Goal: Information Seeking & Learning: Learn about a topic

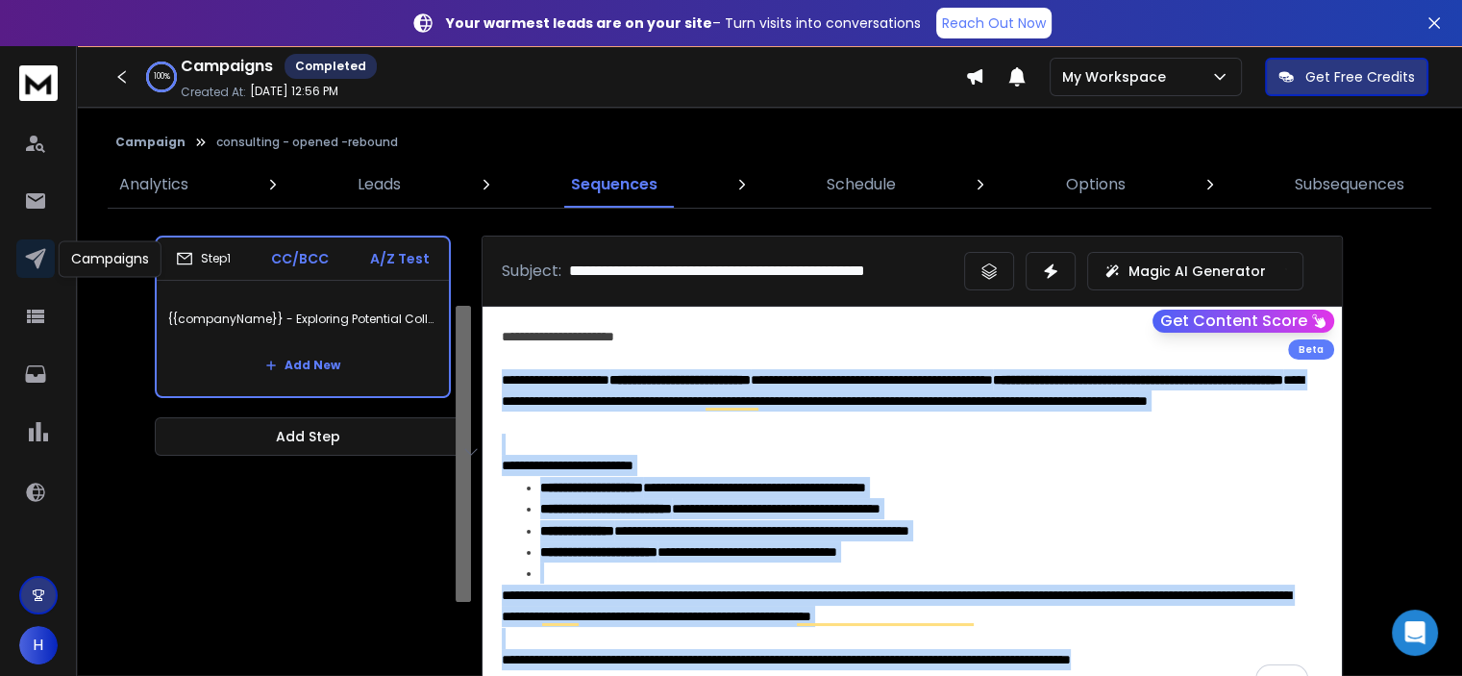
click at [38, 241] on link at bounding box center [35, 258] width 38 height 38
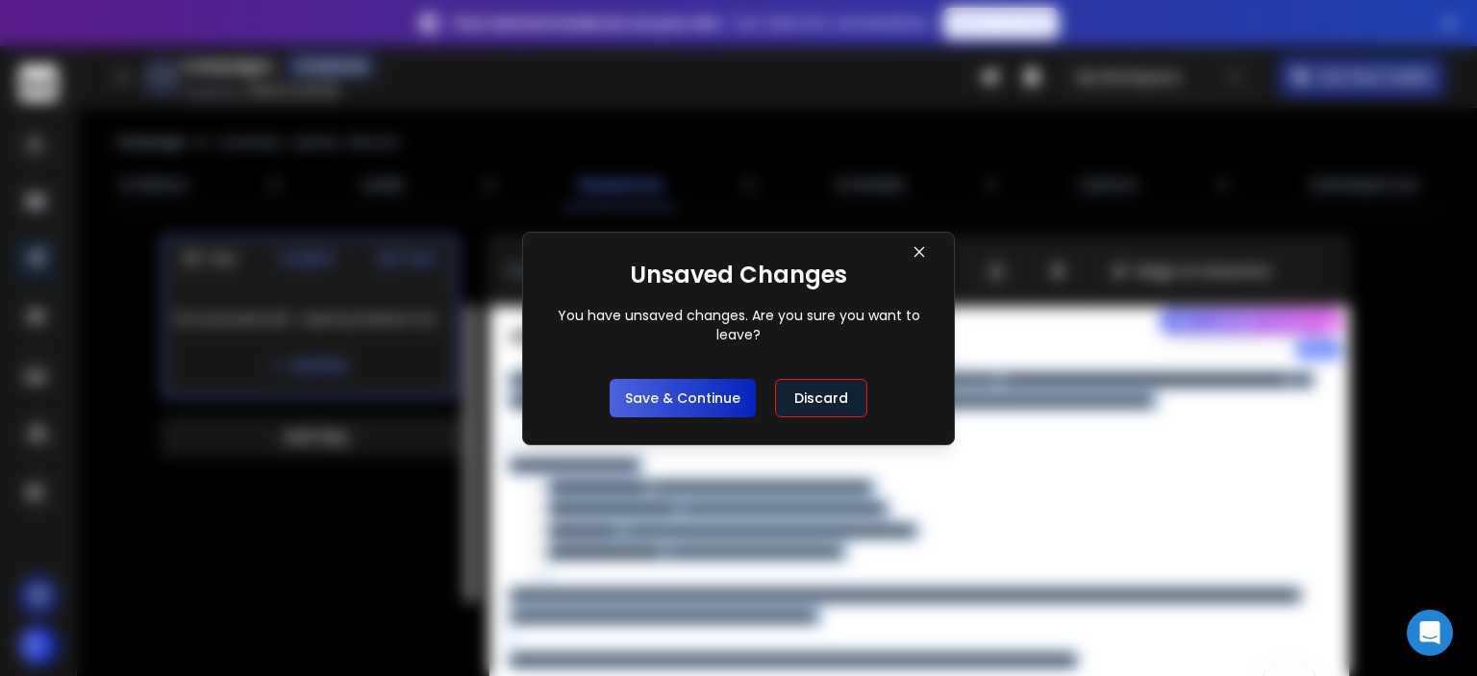
click at [803, 393] on button "Discard" at bounding box center [821, 398] width 92 height 38
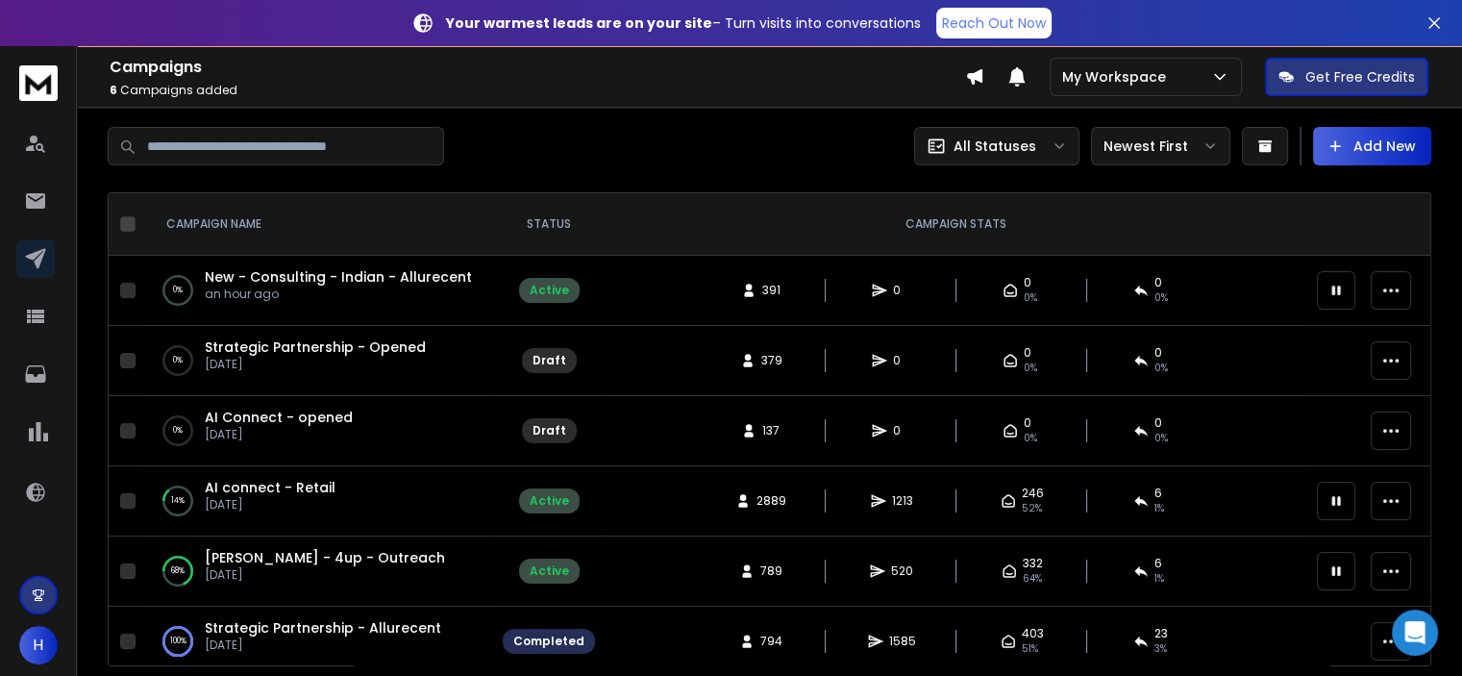
click at [263, 277] on span "New - Consulting - Indian - Allurecent" at bounding box center [338, 276] width 267 height 19
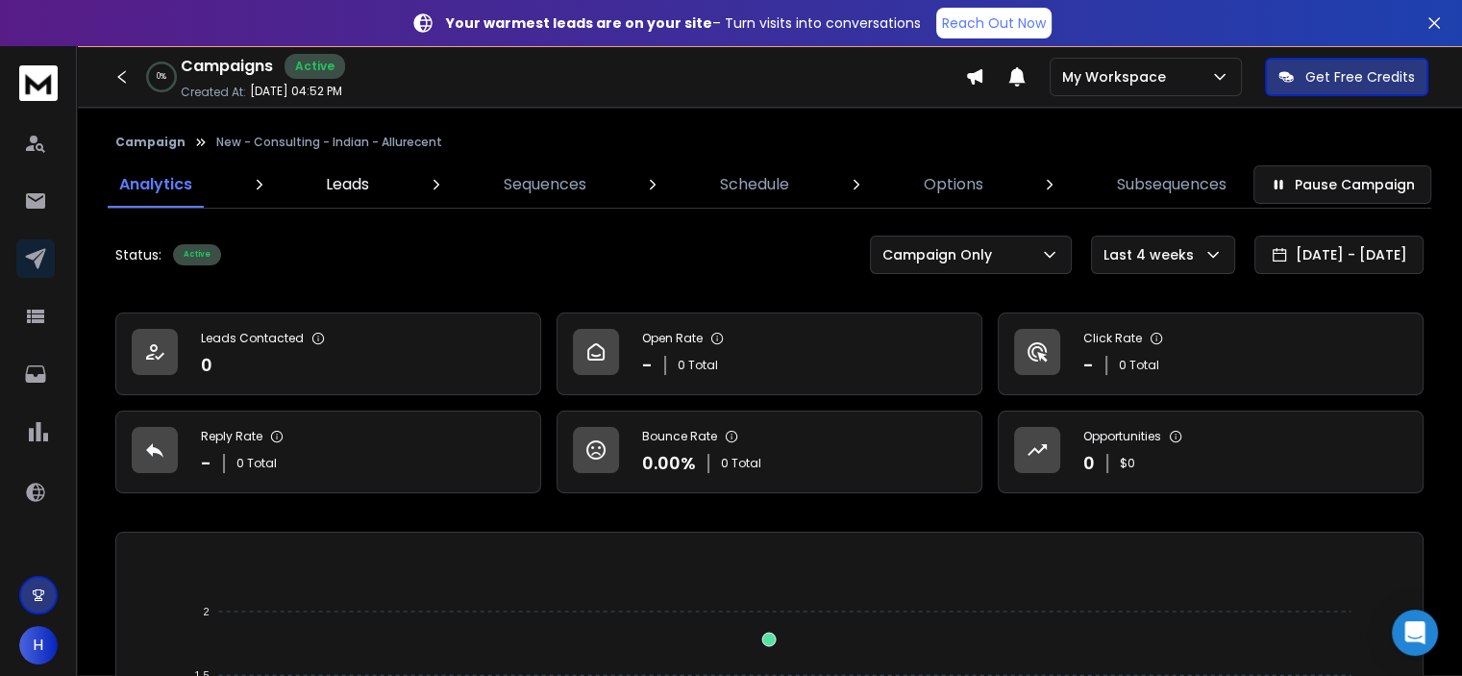
click at [323, 176] on link "Leads" at bounding box center [347, 184] width 66 height 46
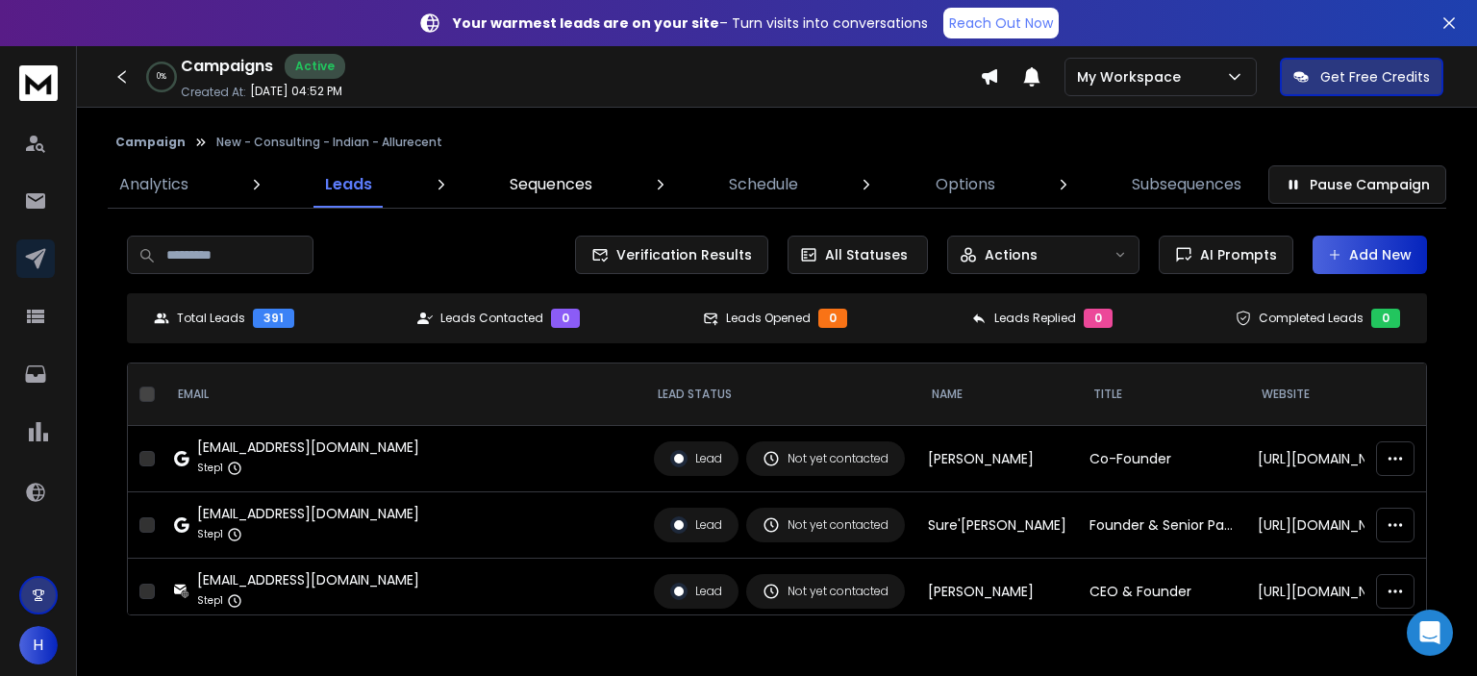
click at [553, 186] on p "Sequences" at bounding box center [550, 184] width 83 height 23
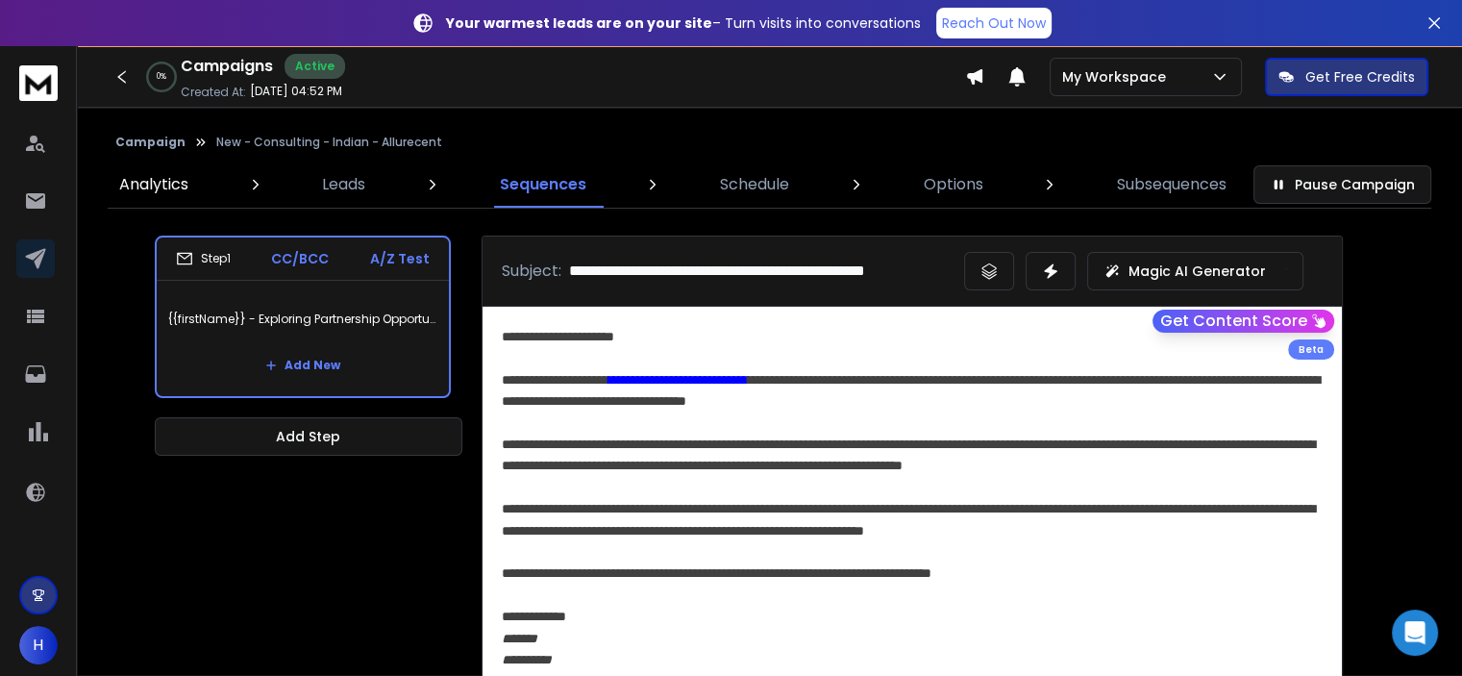
click at [135, 175] on p "Analytics" at bounding box center [153, 184] width 69 height 23
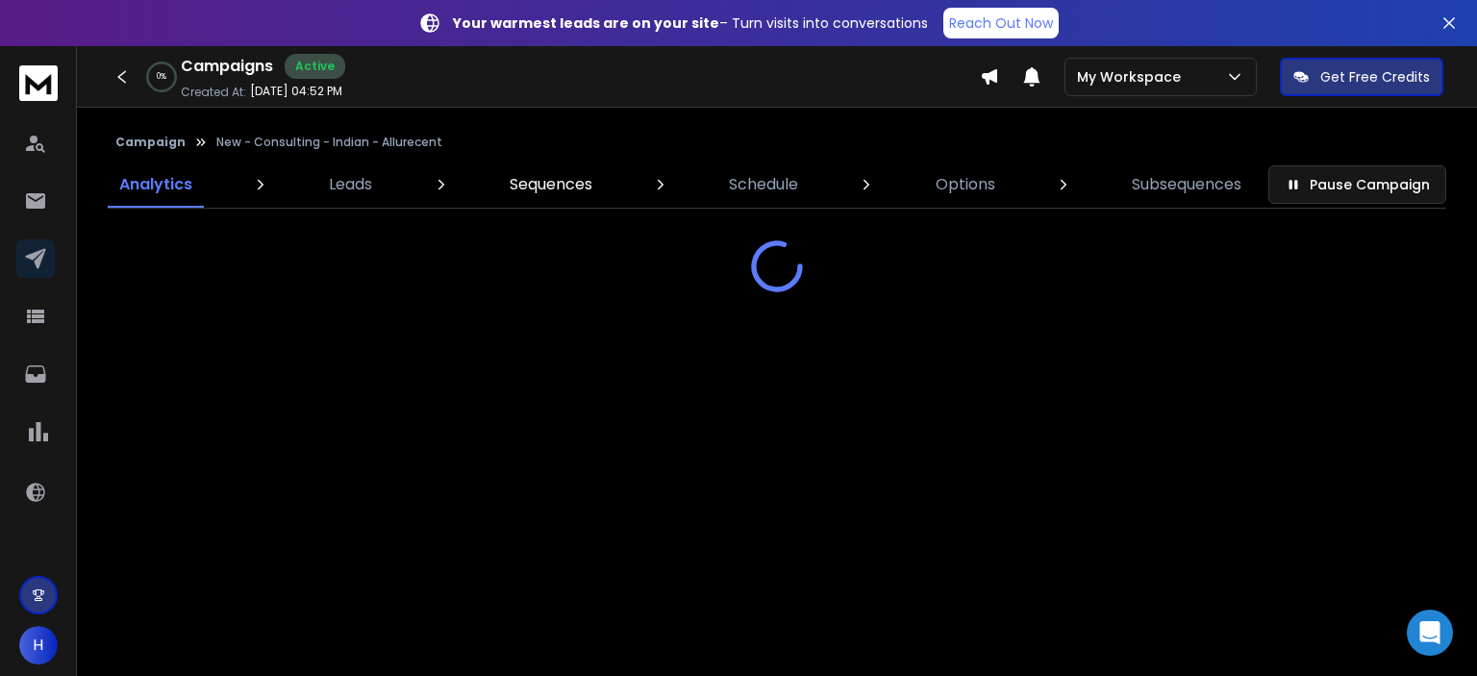
click at [521, 181] on p "Sequences" at bounding box center [550, 184] width 83 height 23
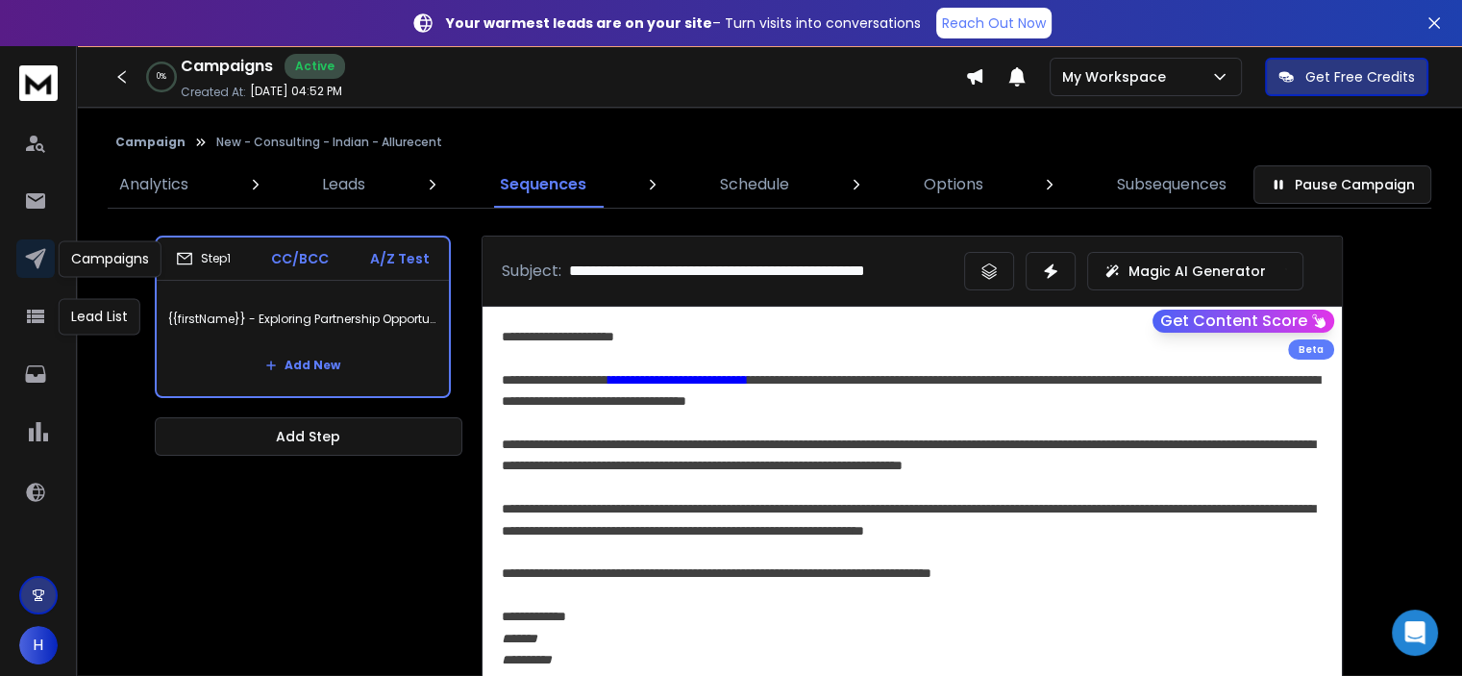
click at [50, 272] on link at bounding box center [35, 258] width 38 height 38
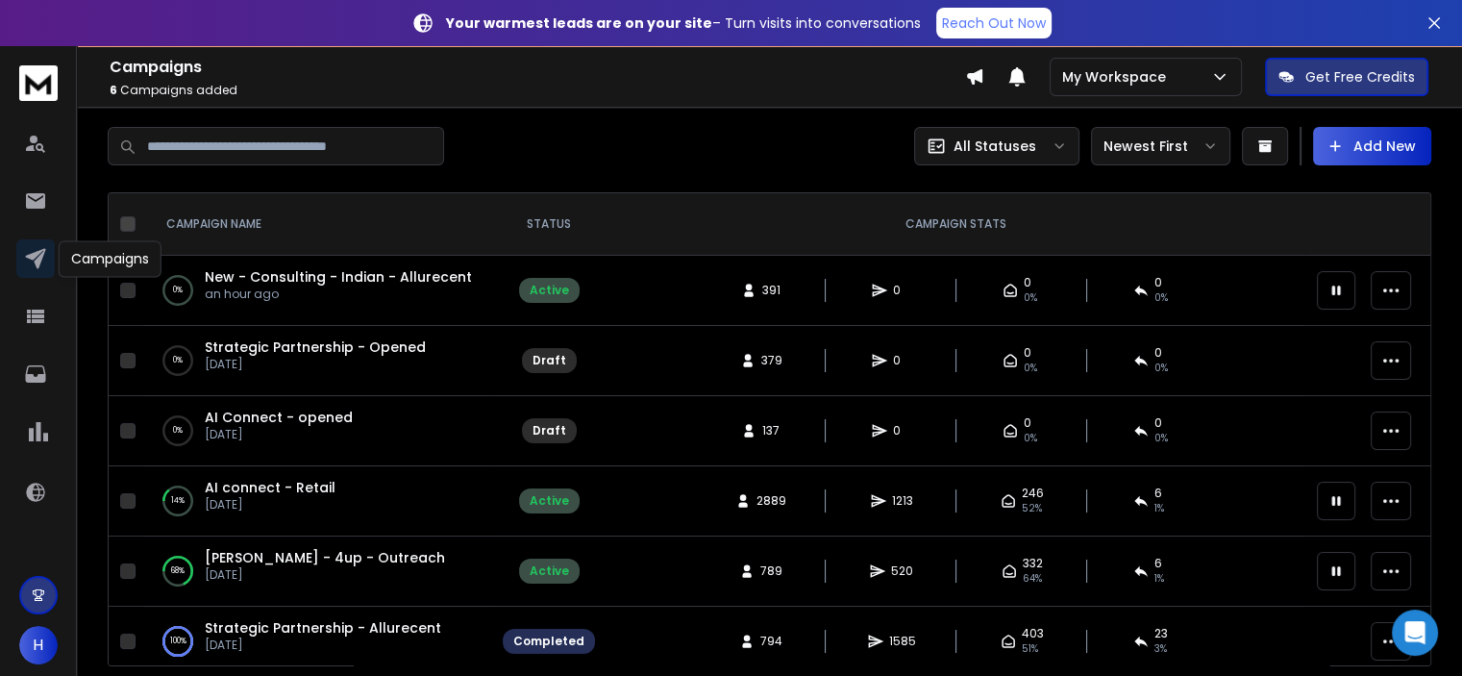
click at [288, 410] on span "AI Connect - opened" at bounding box center [279, 417] width 148 height 19
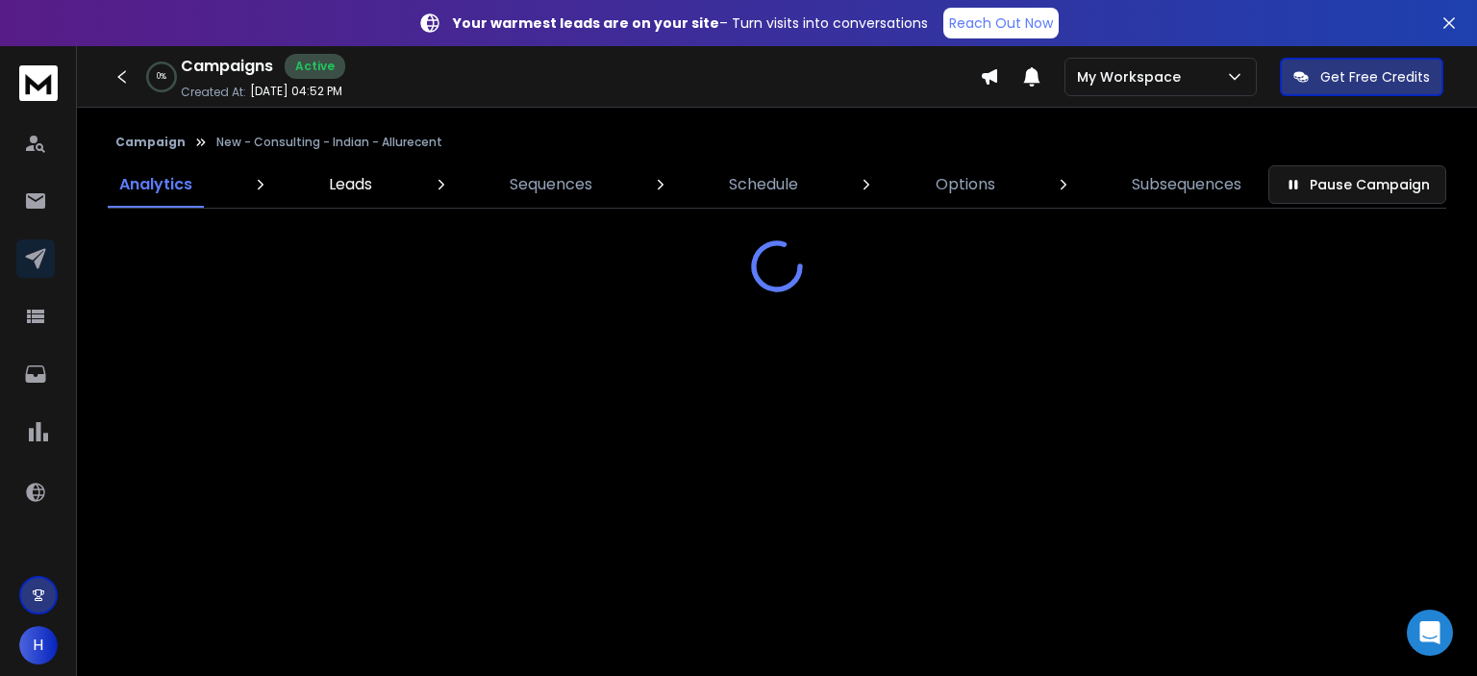
click at [363, 188] on p "Leads" at bounding box center [350, 184] width 43 height 23
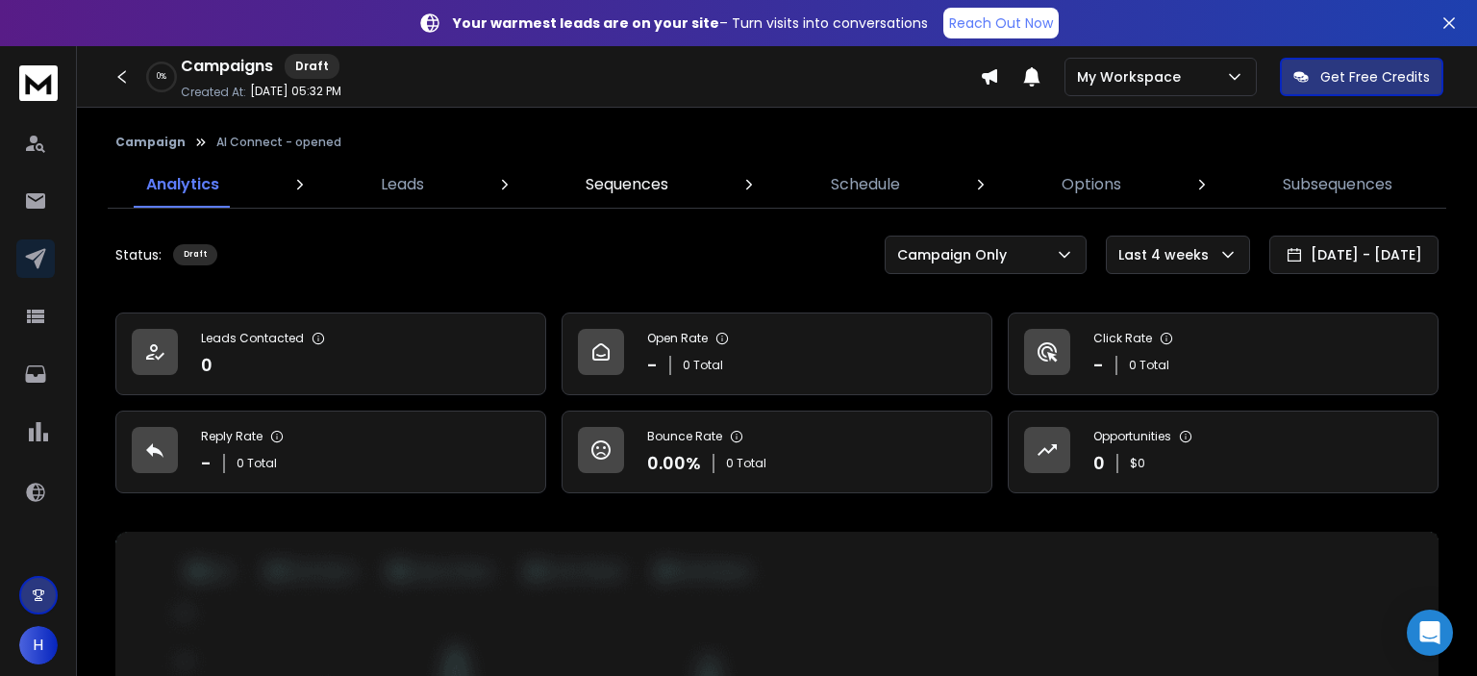
click at [508, 188] on icon at bounding box center [504, 184] width 15 height 15
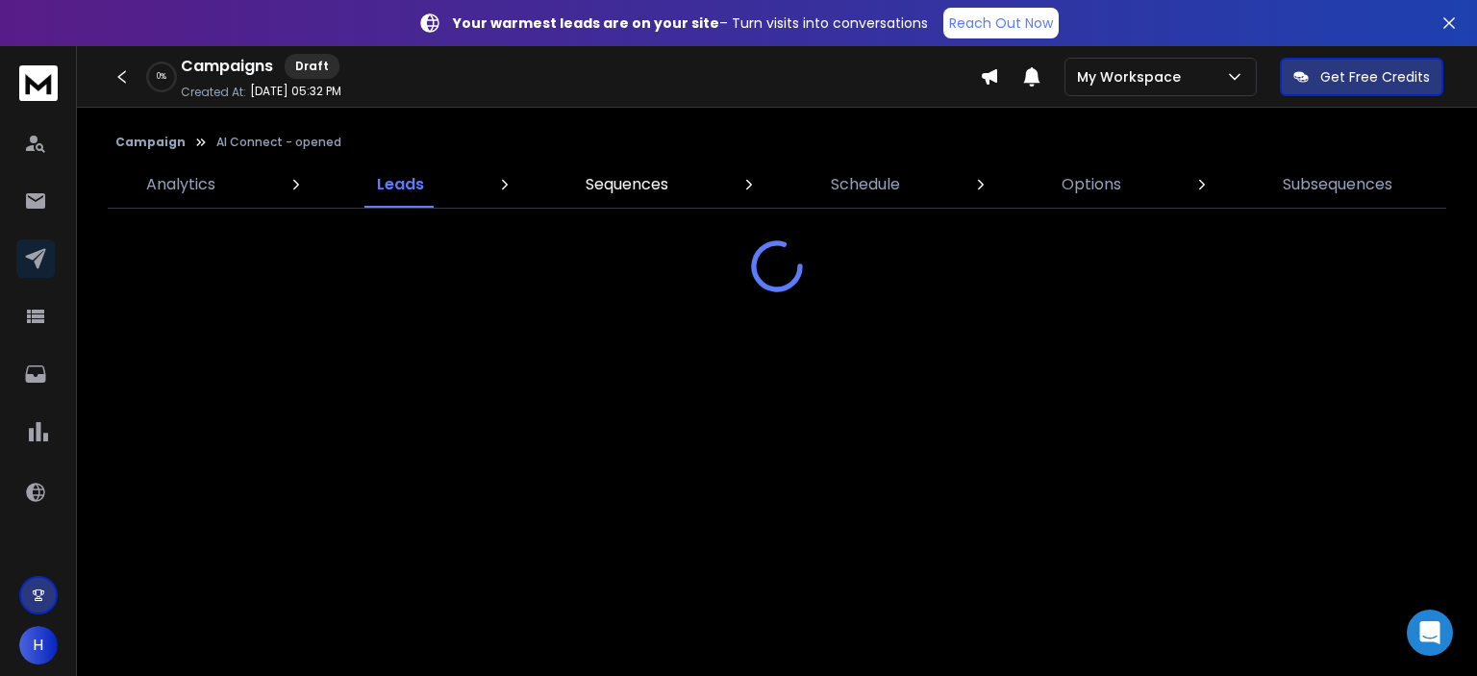
click at [631, 179] on p "Sequences" at bounding box center [626, 184] width 83 height 23
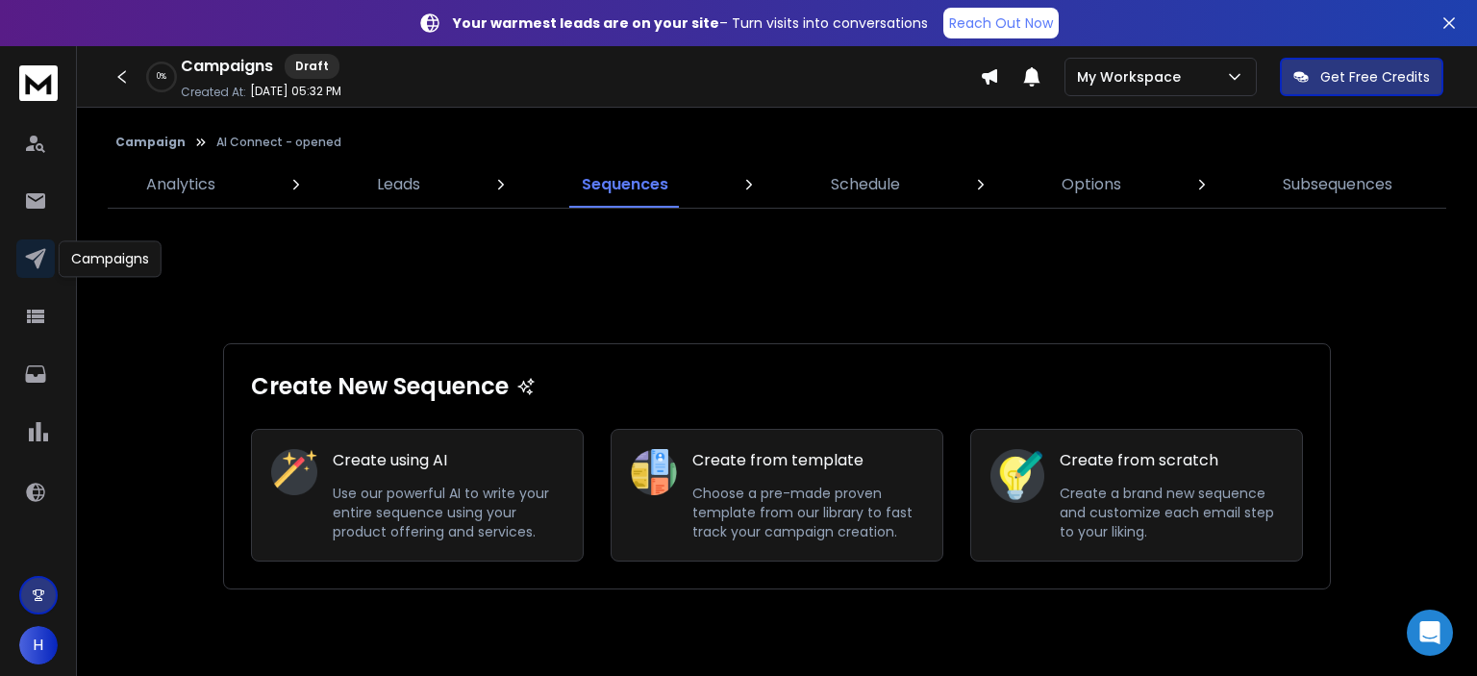
click at [35, 270] on link at bounding box center [35, 258] width 38 height 38
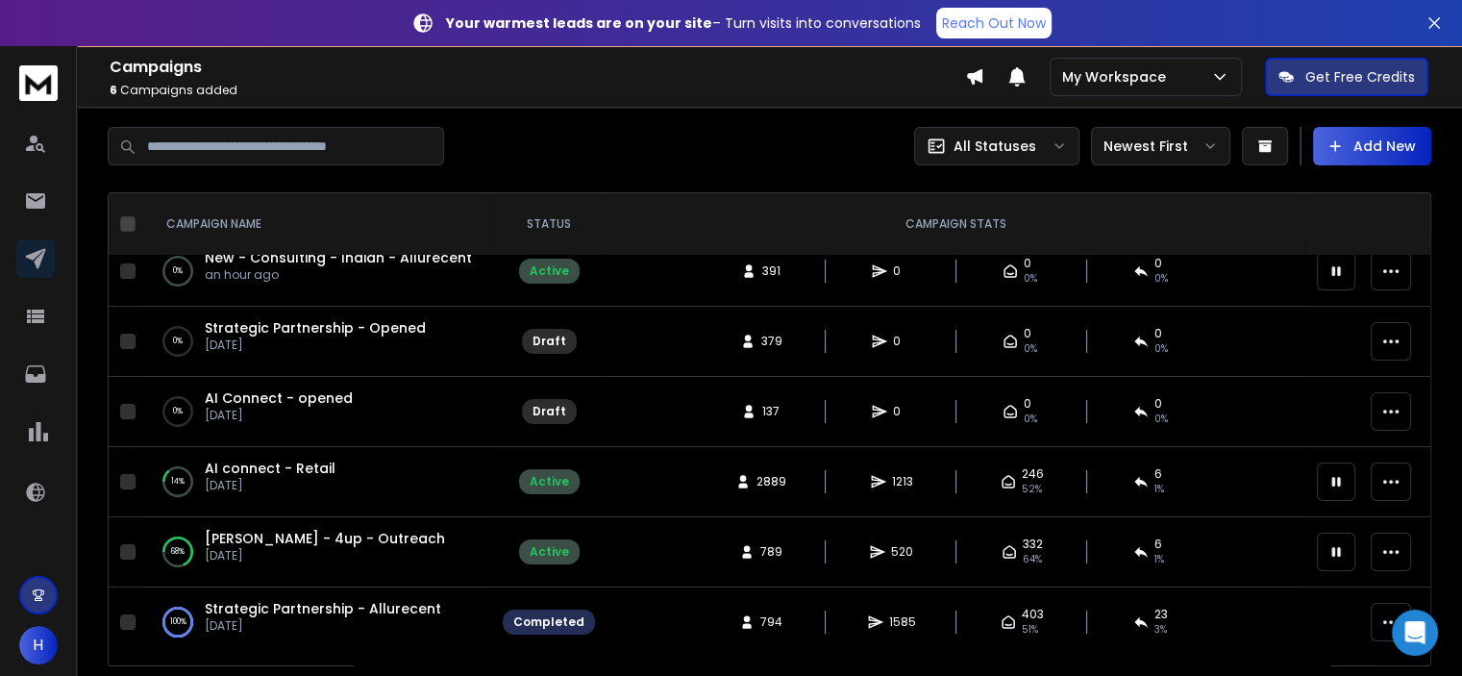
scroll to position [23, 0]
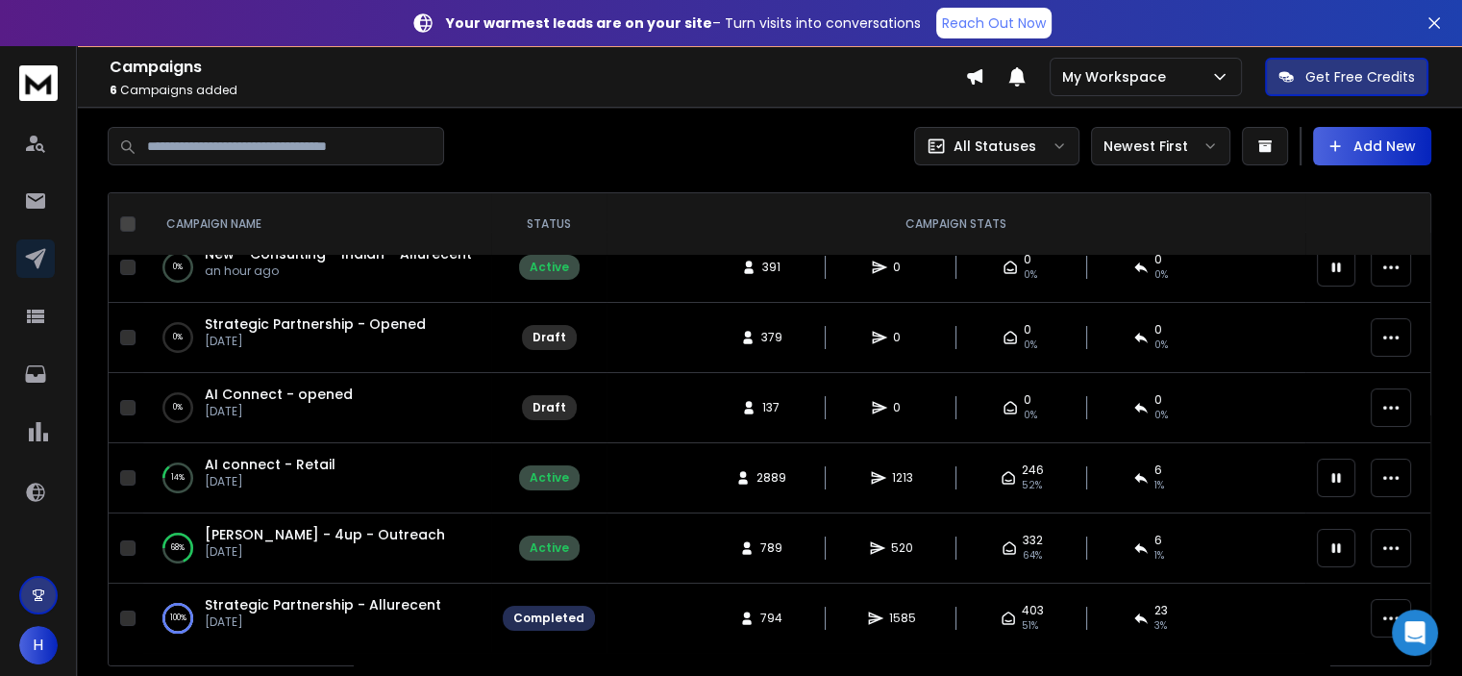
click at [273, 475] on p "[DATE]" at bounding box center [270, 481] width 131 height 15
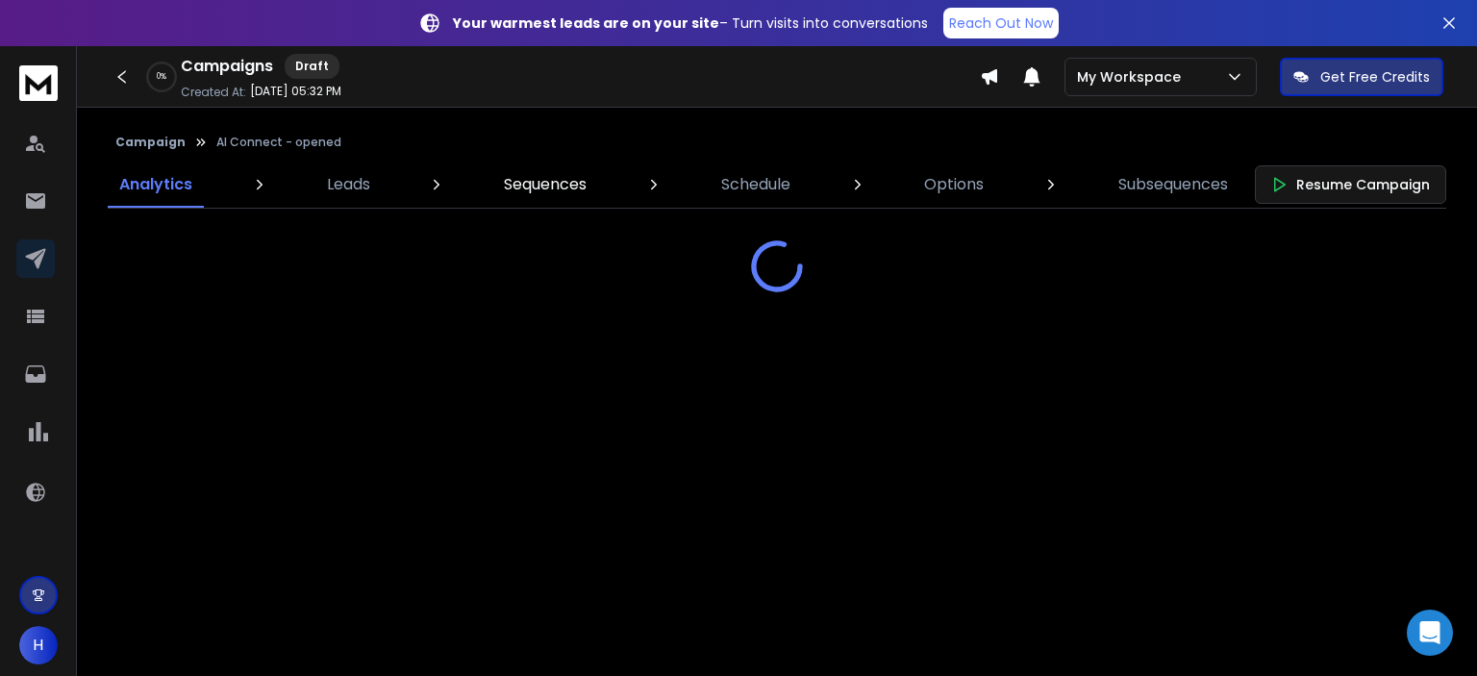
click at [583, 187] on p "Sequences" at bounding box center [545, 184] width 83 height 23
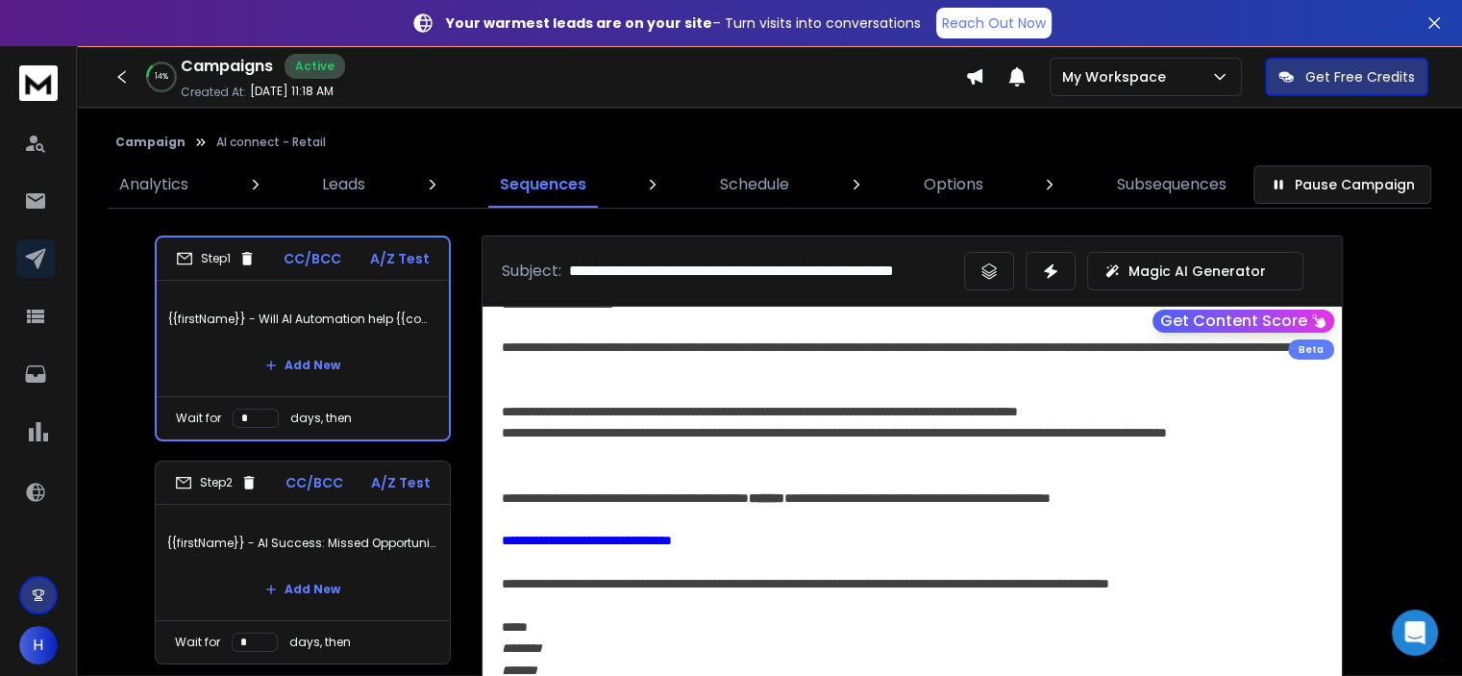
scroll to position [42, 0]
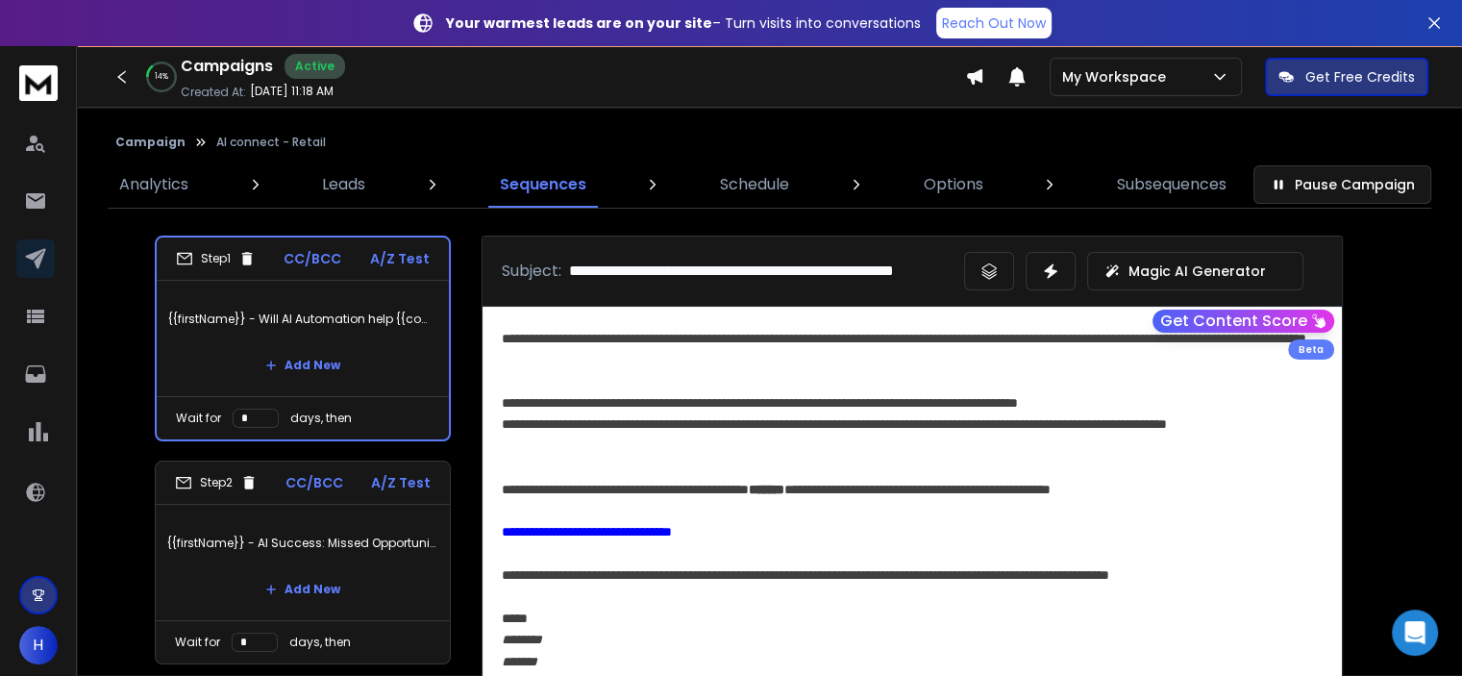
click at [620, 527] on link "**********" at bounding box center [587, 531] width 170 height 13
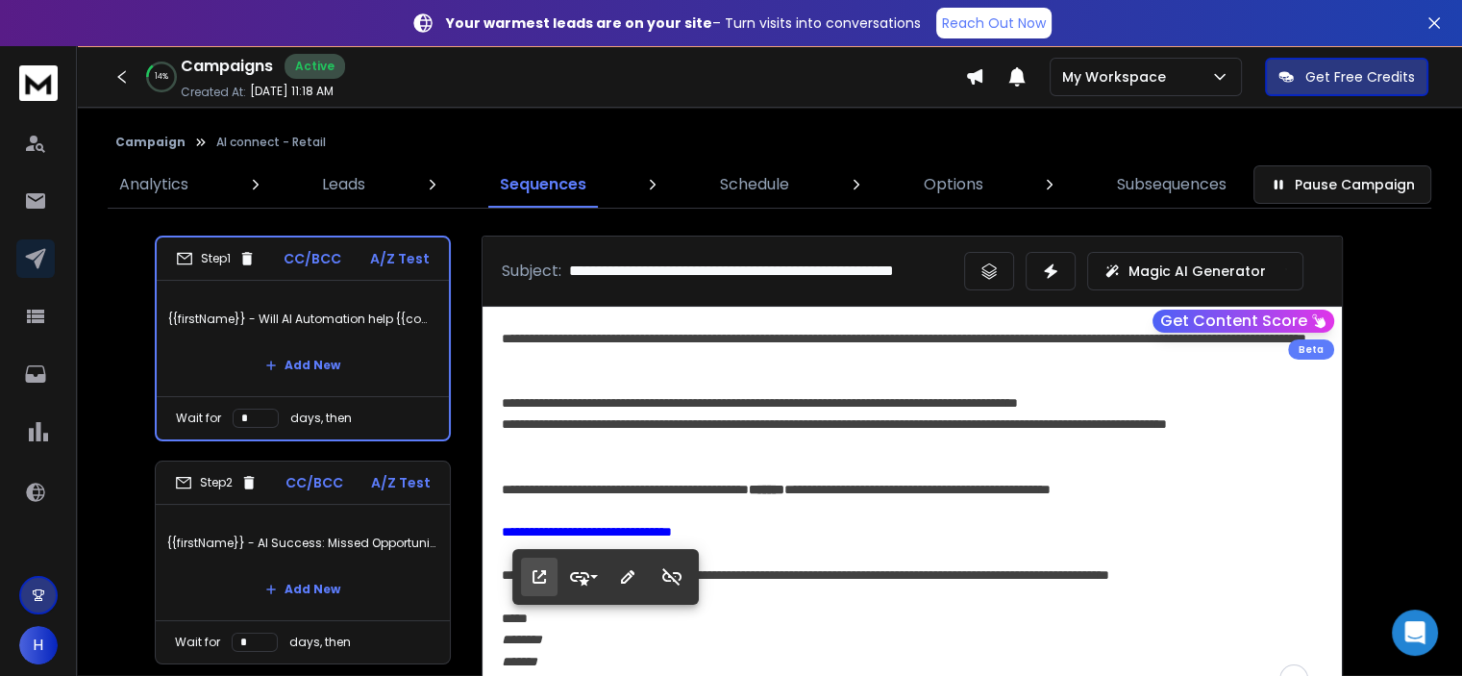
click at [550, 571] on button "Open Link" at bounding box center [539, 577] width 37 height 38
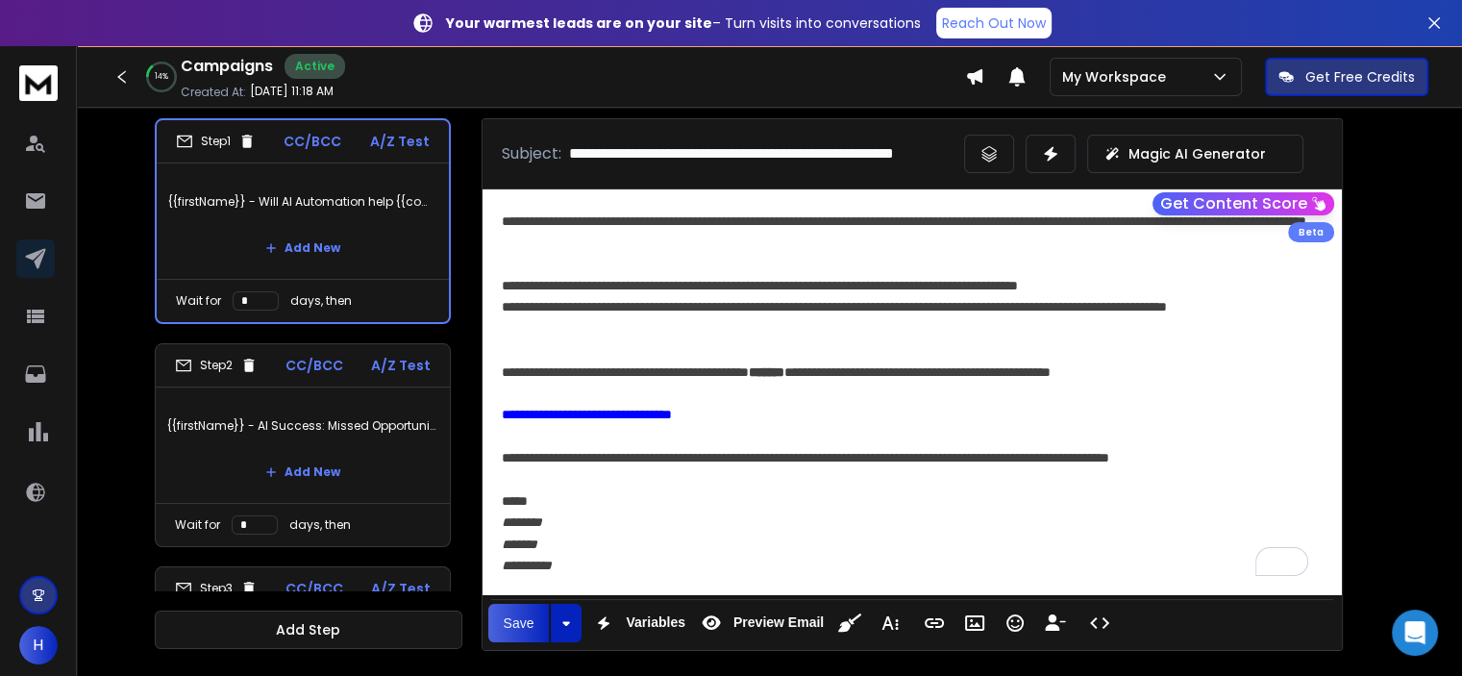
scroll to position [118, 0]
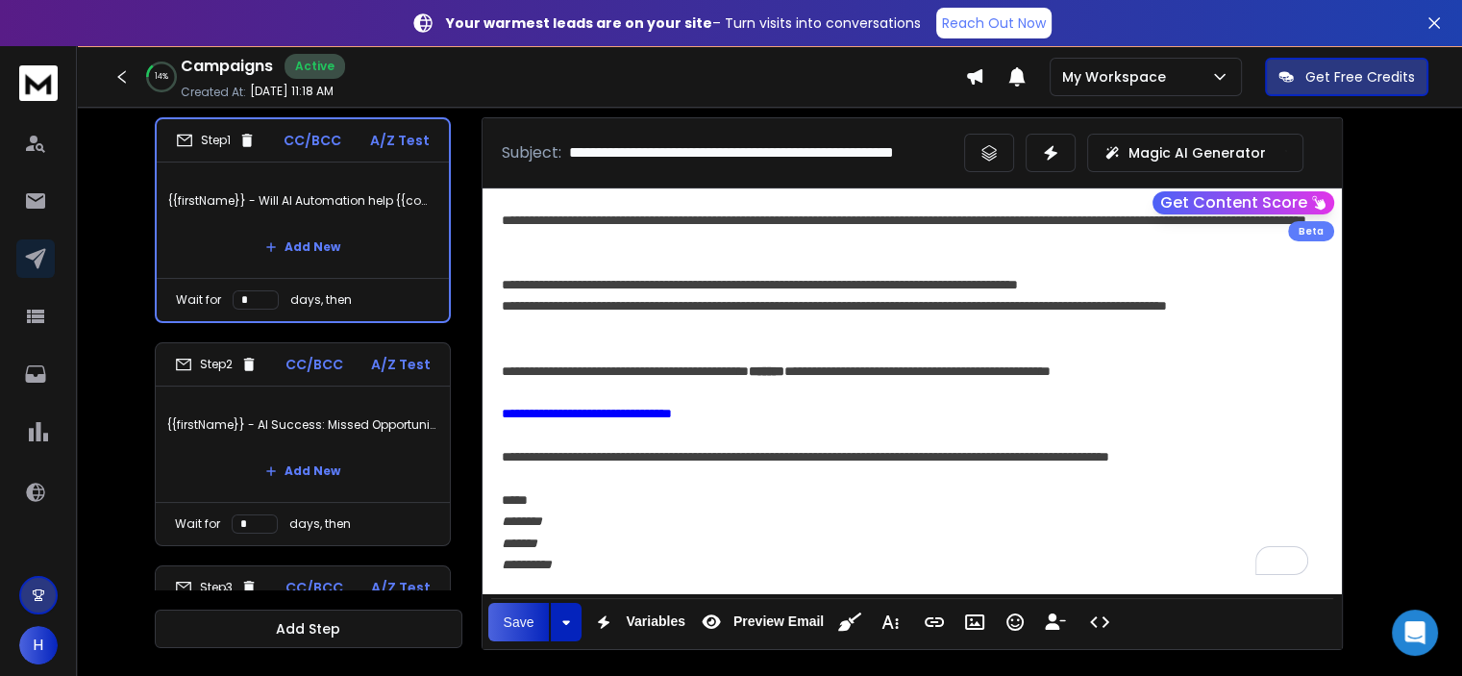
click at [552, 562] on em "**********" at bounding box center [527, 564] width 50 height 13
drag, startPoint x: 588, startPoint y: 561, endPoint x: 511, endPoint y: 556, distance: 77.1
click at [511, 556] on div "**********" at bounding box center [912, 564] width 821 height 21
click at [585, 554] on div "**********" at bounding box center [912, 564] width 821 height 21
drag, startPoint x: 584, startPoint y: 558, endPoint x: 558, endPoint y: 564, distance: 27.7
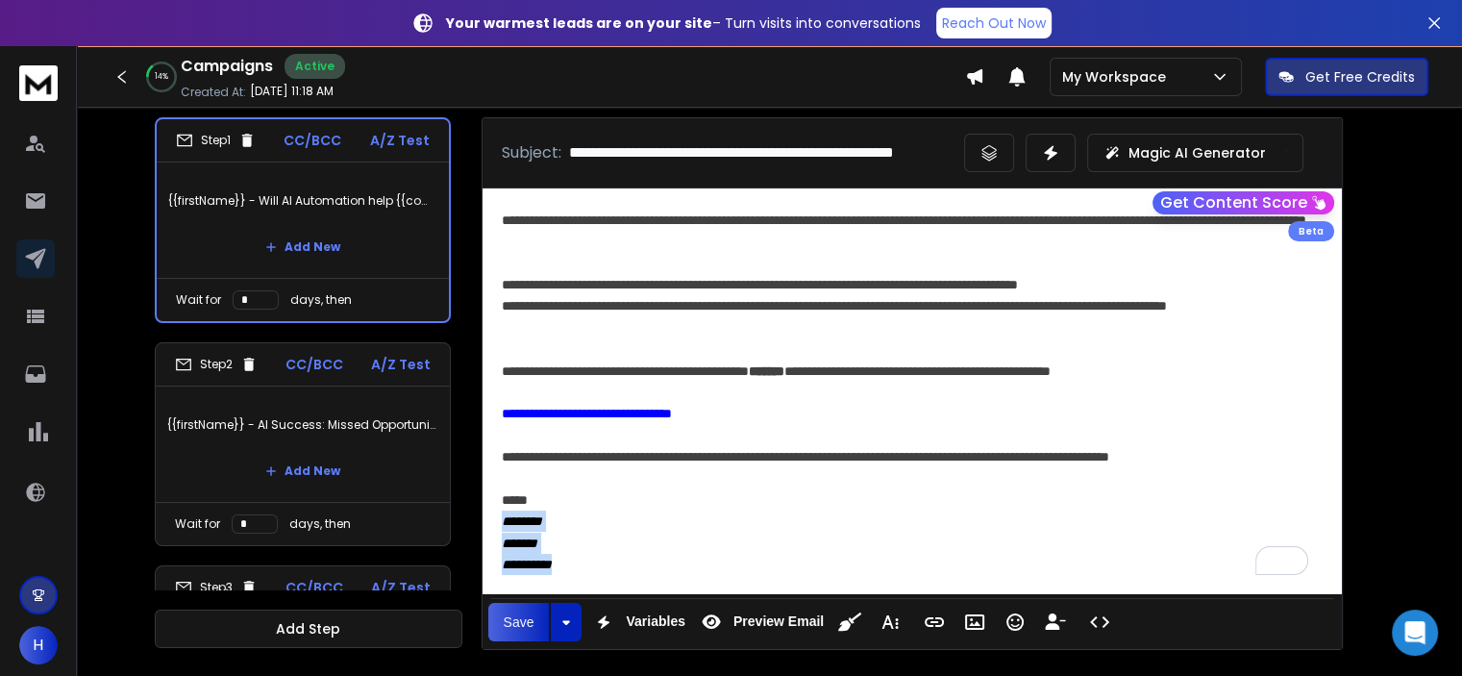
click at [504, 520] on div "**********" at bounding box center [912, 391] width 859 height 406
